Goal: Task Accomplishment & Management: Manage account settings

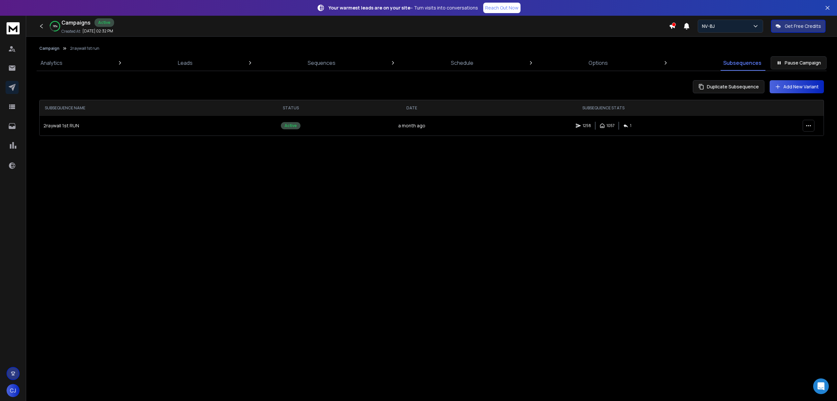
drag, startPoint x: 716, startPoint y: 26, endPoint x: 710, endPoint y: 28, distance: 6.1
click at [716, 25] on p "NV-BJ" at bounding box center [709, 26] width 15 height 7
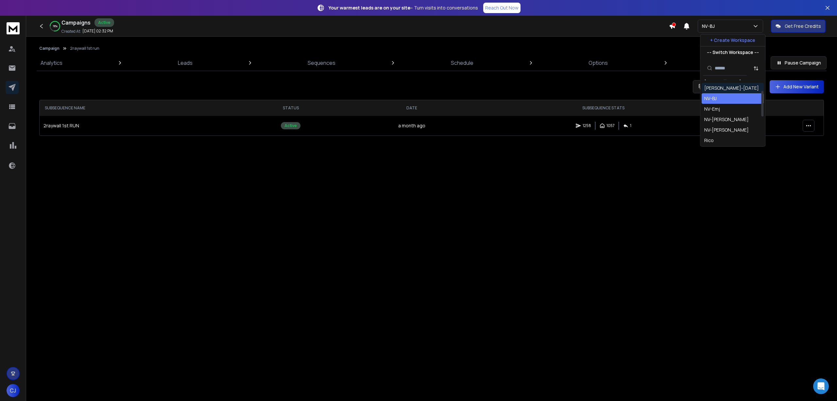
scroll to position [43, 0]
click at [720, 128] on div "Rico" at bounding box center [733, 125] width 62 height 10
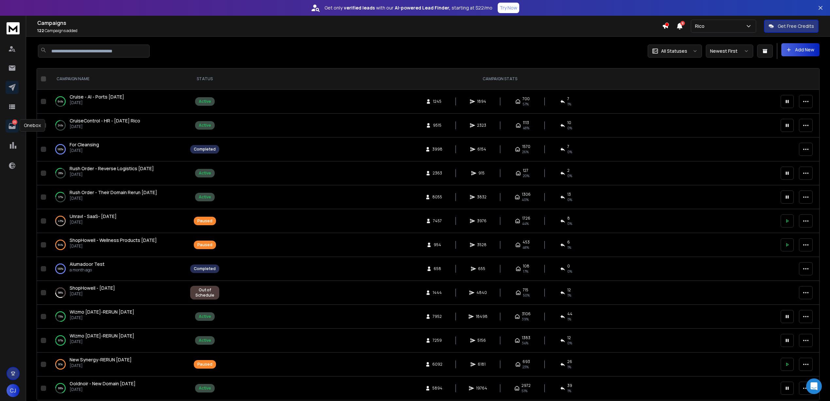
click at [10, 125] on icon at bounding box center [12, 126] width 8 height 8
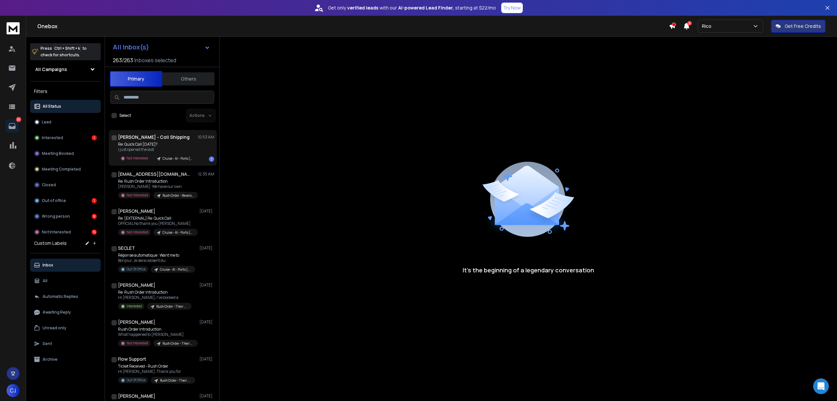
click at [139, 137] on h1 "Steffen Rosskamp - Coli Shipping" at bounding box center [154, 137] width 72 height 7
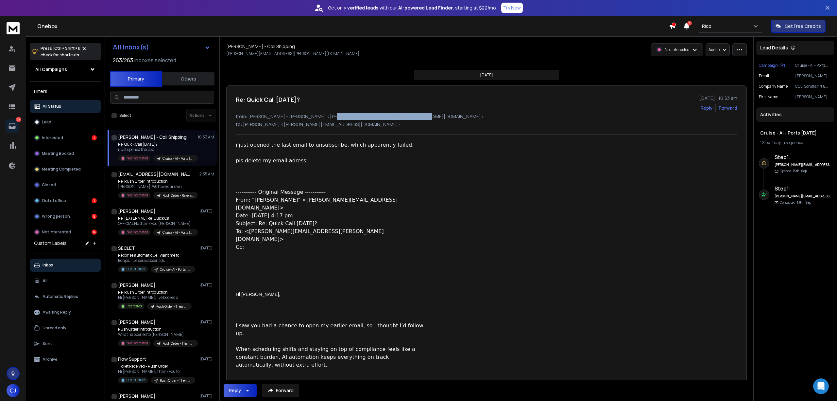
drag, startPoint x: 322, startPoint y: 115, endPoint x: 400, endPoint y: 114, distance: 78.5
click at [400, 114] on p "from: Steffen Rosskamp - Coli Shipping <steffen.rosskamp@coli-shipping.com>" at bounding box center [487, 116] width 502 height 7
copy p "steffen.rosskamp@coli-shipping.com"
click at [15, 388] on span "CJ" at bounding box center [13, 390] width 13 height 13
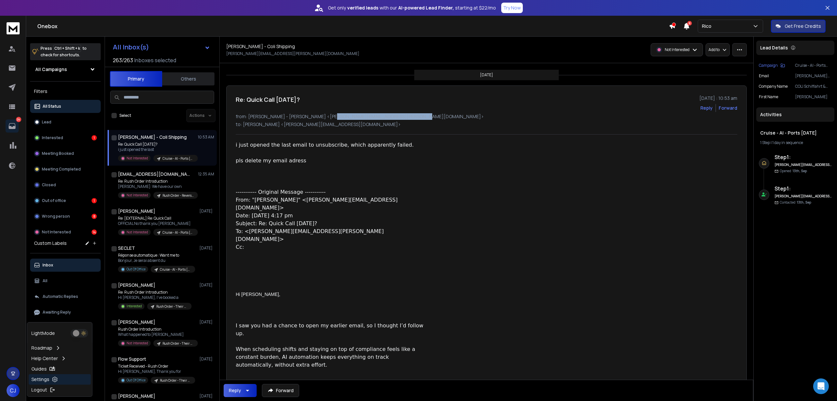
click at [41, 379] on p "Settings" at bounding box center [40, 379] width 18 height 7
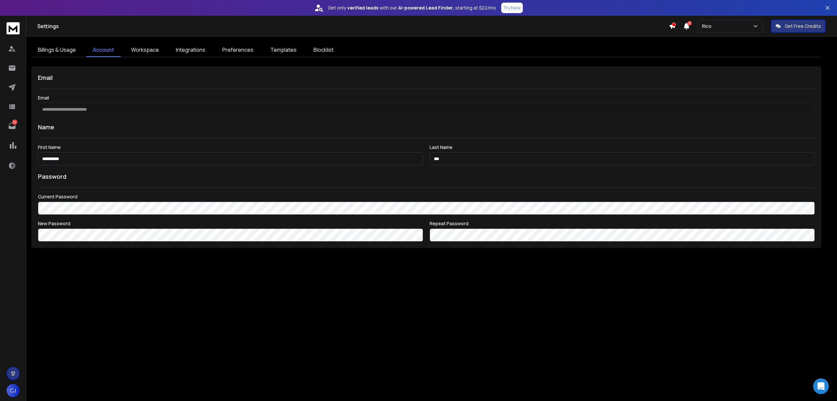
click at [326, 50] on link "Blocklist" at bounding box center [323, 50] width 33 height 14
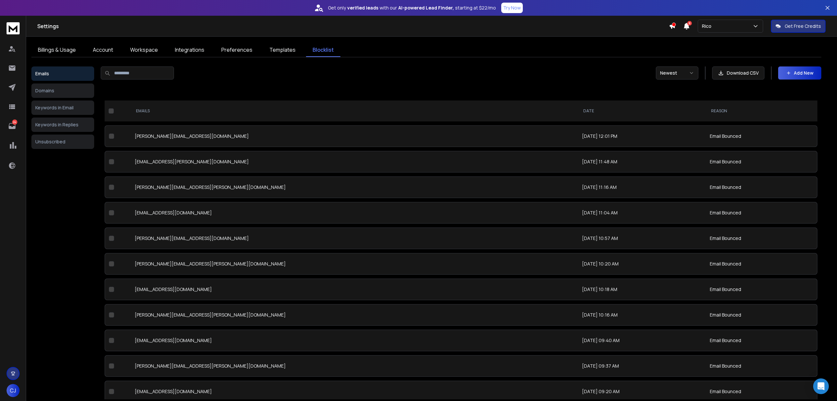
click at [794, 75] on p "Add New" at bounding box center [804, 73] width 20 height 7
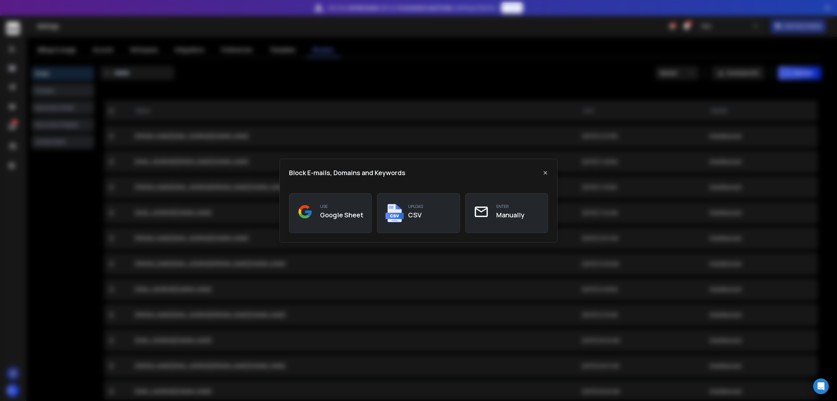
click at [493, 208] on div "enter Manually" at bounding box center [506, 213] width 83 height 40
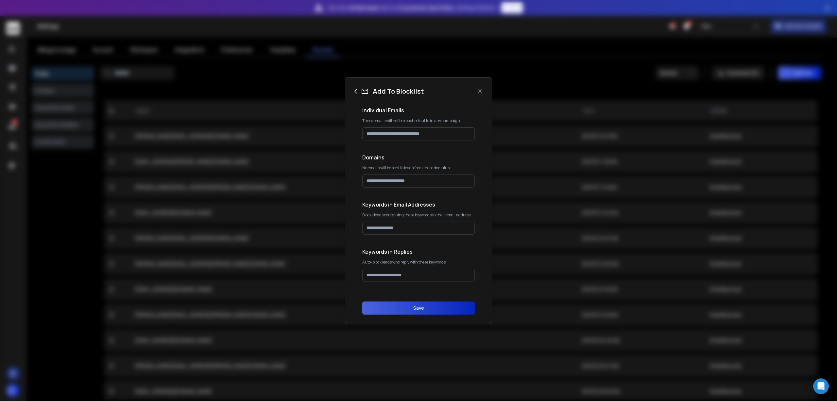
click at [403, 132] on input at bounding box center [418, 133] width 112 height 13
paste input "**********"
type input "**********"
click at [428, 306] on button "Save" at bounding box center [418, 307] width 112 height 13
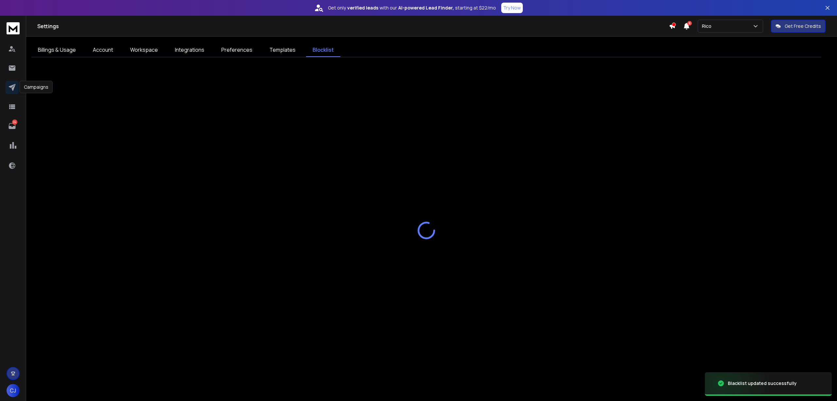
click at [12, 86] on icon at bounding box center [12, 87] width 7 height 7
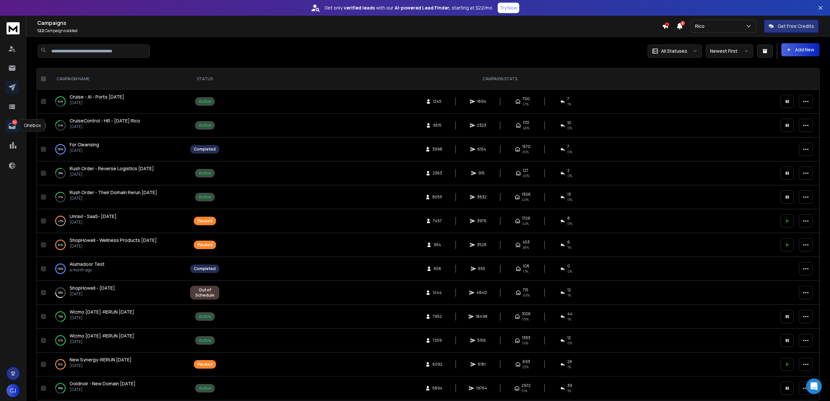
click at [10, 126] on icon at bounding box center [12, 126] width 7 height 6
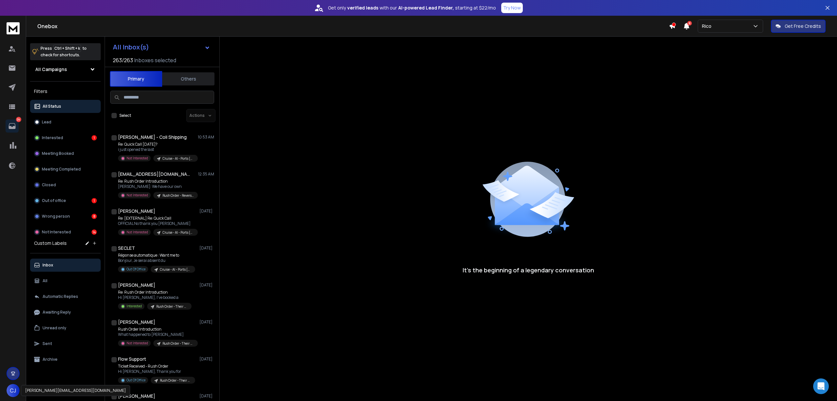
click at [13, 394] on span "CJ" at bounding box center [13, 390] width 13 height 13
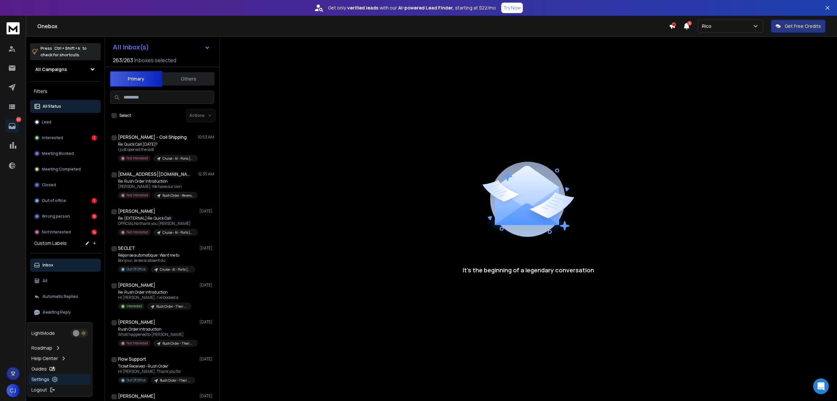
drag, startPoint x: 70, startPoint y: 381, endPoint x: 88, endPoint y: 374, distance: 19.4
click at [70, 381] on div "Settings" at bounding box center [60, 379] width 62 height 10
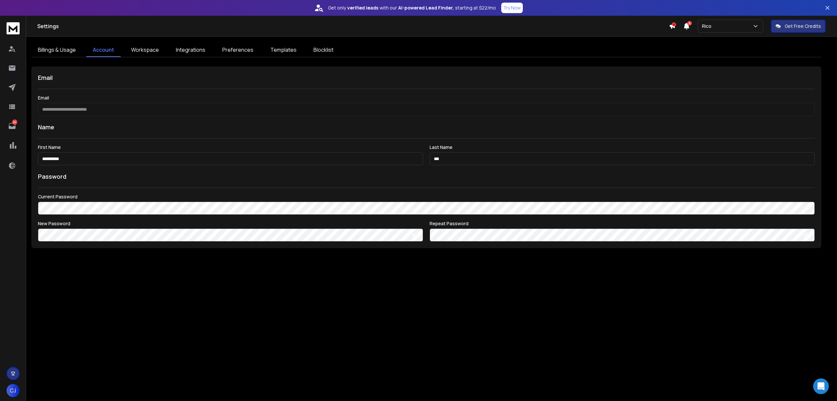
click at [145, 51] on link "Workspace" at bounding box center [145, 50] width 41 height 14
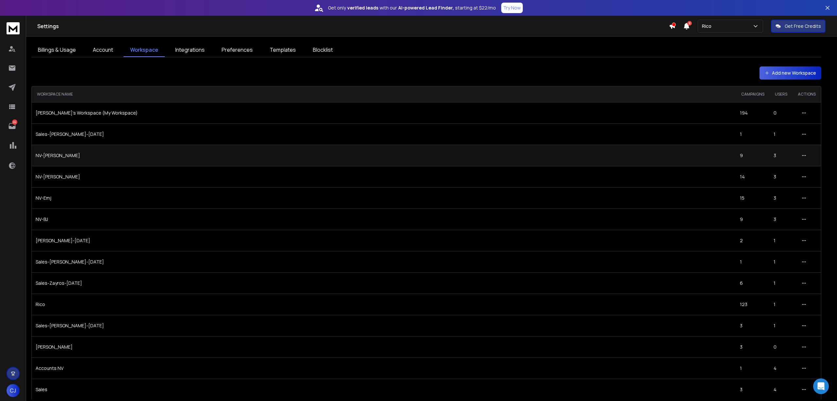
click at [174, 156] on td "NV-[PERSON_NAME]" at bounding box center [384, 155] width 704 height 21
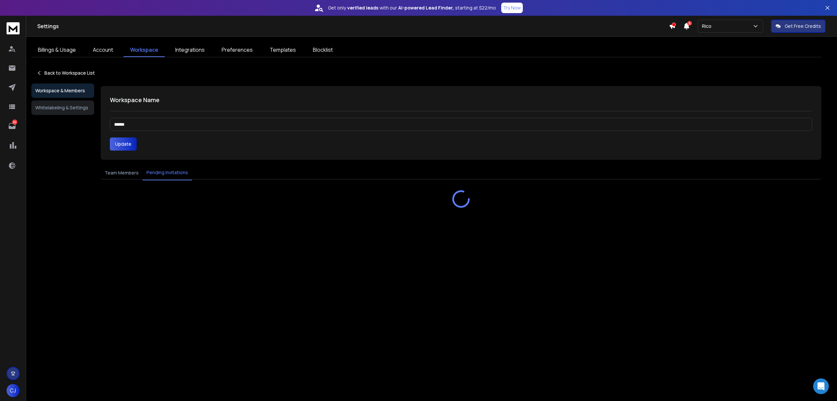
click at [175, 170] on button "Pending Invitations" at bounding box center [167, 172] width 49 height 15
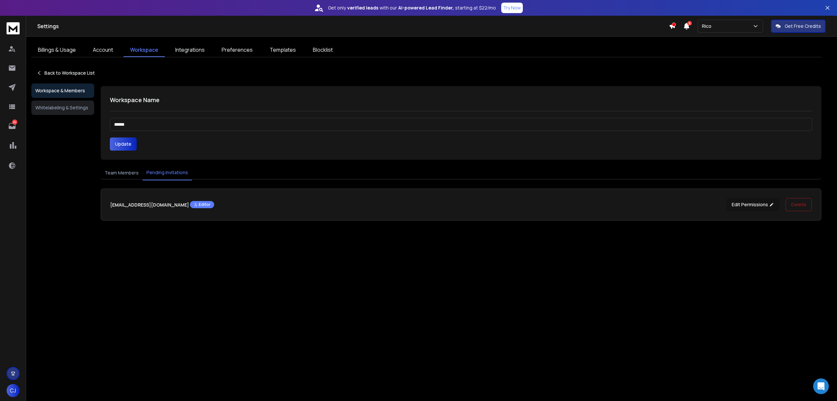
click at [759, 206] on button "Edit Permissions" at bounding box center [752, 204] width 53 height 13
drag, startPoint x: 108, startPoint y: 205, endPoint x: 177, endPoint y: 207, distance: 69.3
click at [177, 207] on div "alasion.launchpad@gmail.com Editor Edit Permissions Delete" at bounding box center [461, 204] width 721 height 32
copy h1 "alasion.launchpad@gmail.com"
click at [462, 279] on div "Back to Workspace List Workspace & Members Whitelabeling & Settings Workspace N…" at bounding box center [426, 229] width 790 height 327
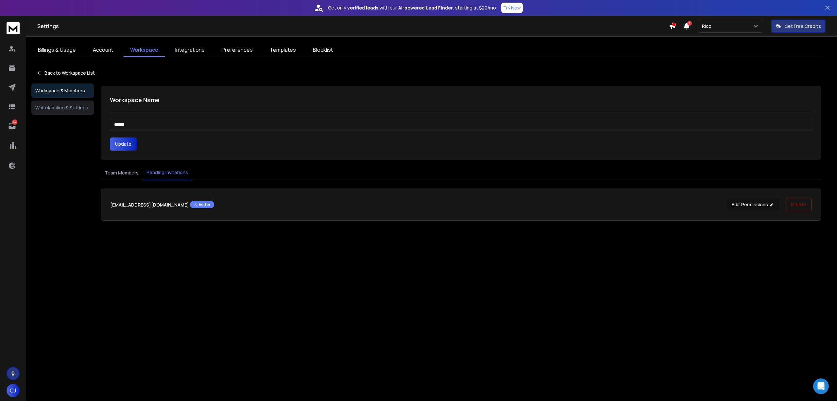
click at [70, 193] on div "Workspace & Members Whitelabeling & Settings Workspace Name ****** Update Team …" at bounding box center [426, 153] width 790 height 134
